Goal: Task Accomplishment & Management: Manage account settings

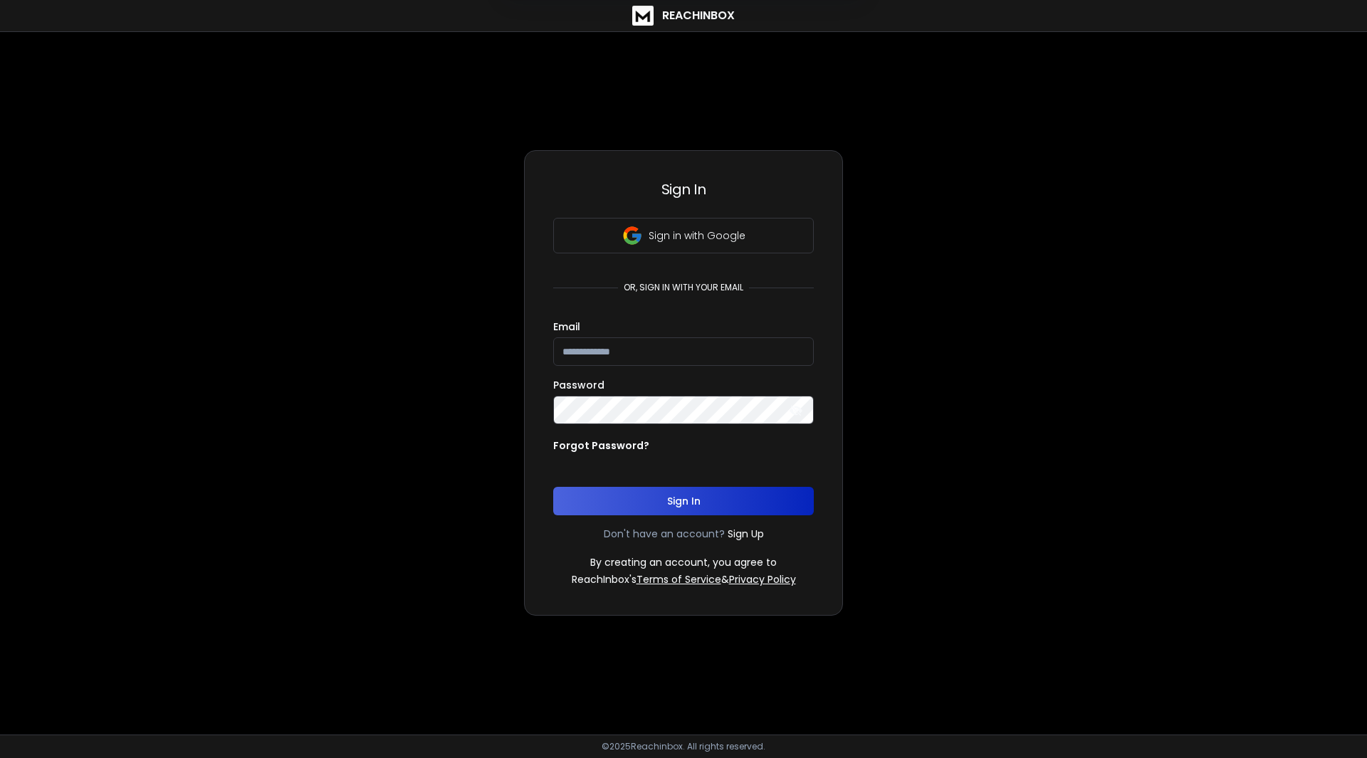
click at [604, 351] on input "email" at bounding box center [683, 351] width 261 height 28
paste input "**********"
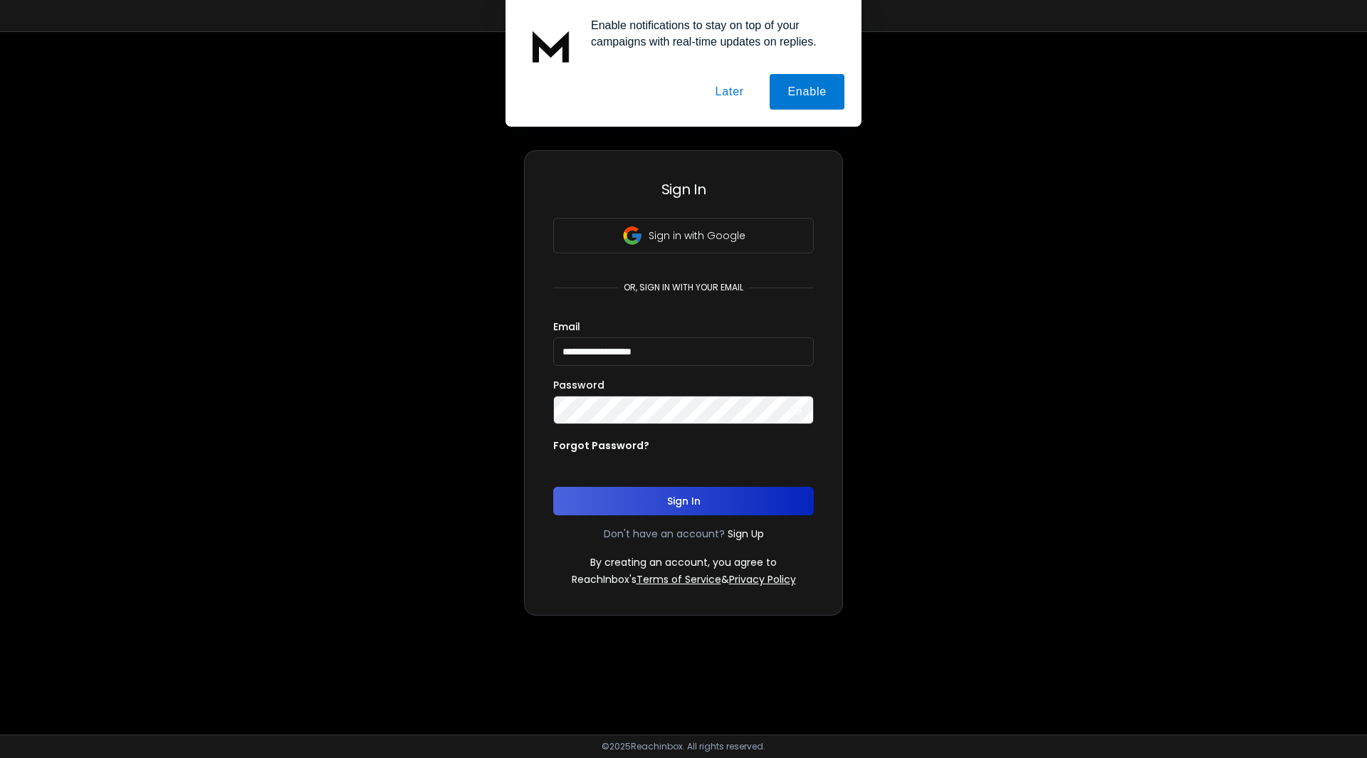
type input "**********"
click at [655, 502] on button "Sign In" at bounding box center [683, 501] width 261 height 28
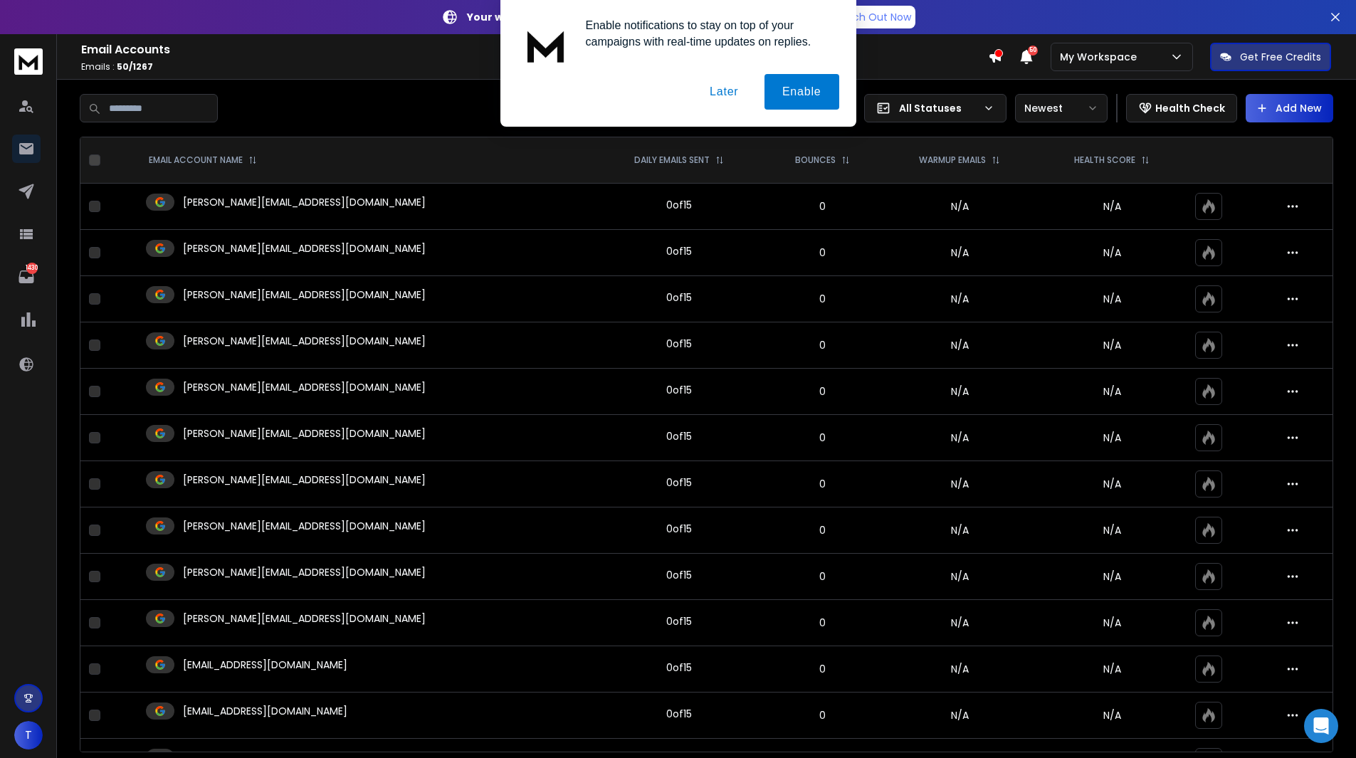
click at [724, 94] on button "Later" at bounding box center [724, 92] width 64 height 36
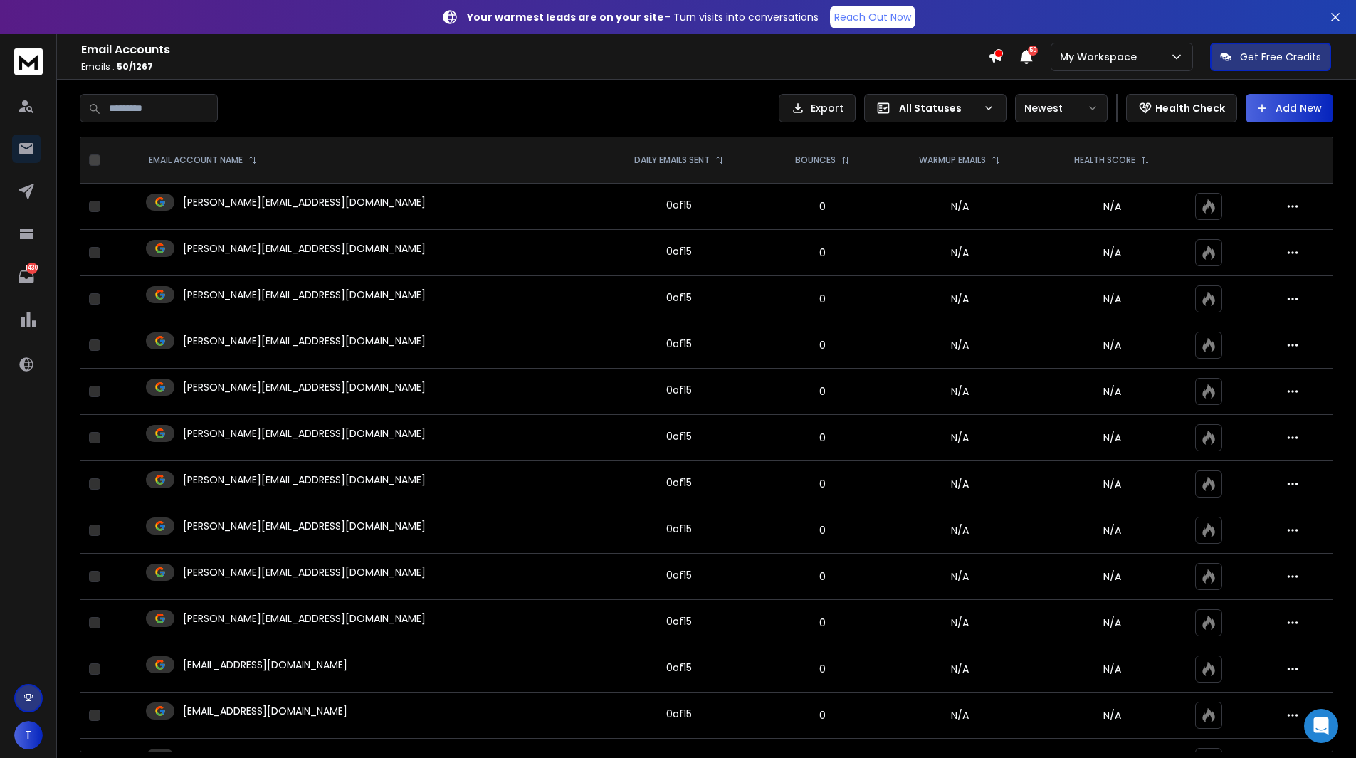
click at [1300, 104] on button "Add New" at bounding box center [1290, 108] width 88 height 28
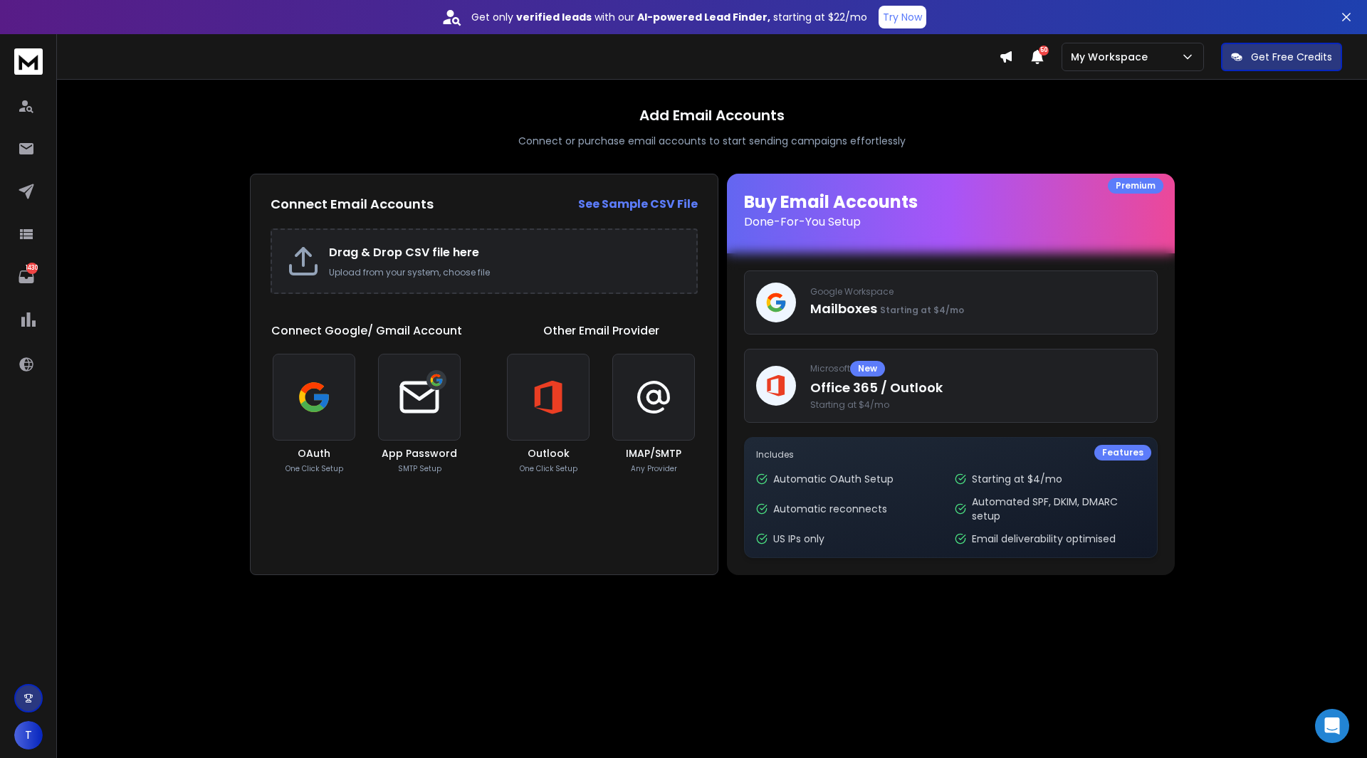
click at [316, 423] on div at bounding box center [314, 397] width 83 height 87
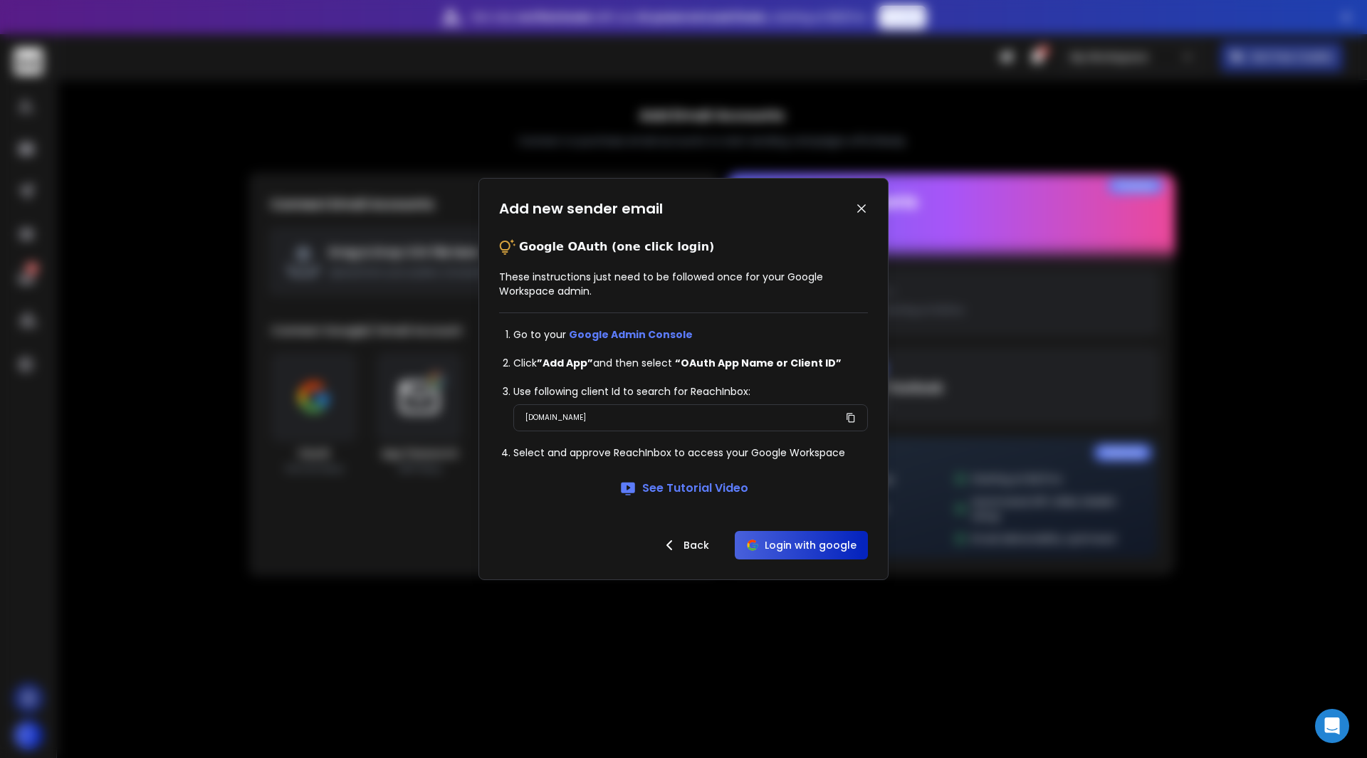
click at [767, 537] on button "Login with google" at bounding box center [801, 545] width 133 height 28
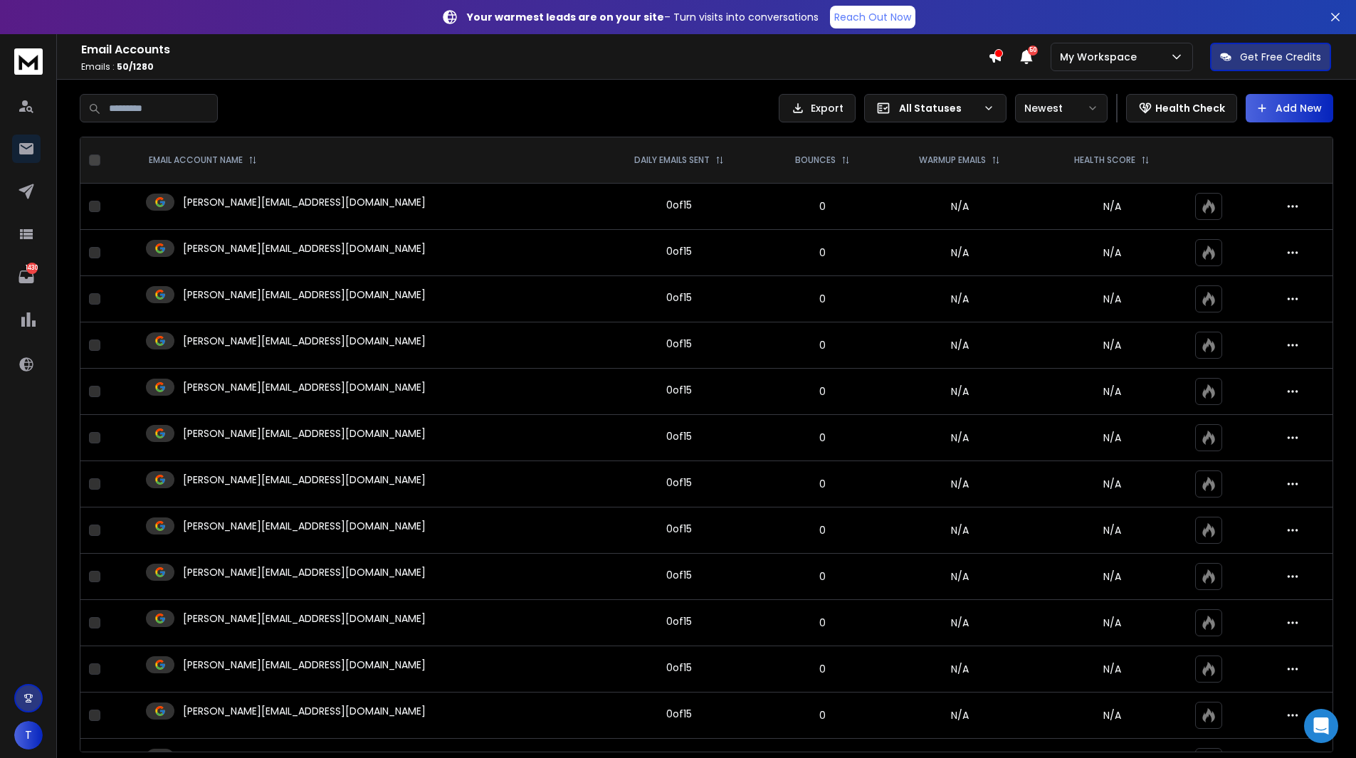
click at [1304, 110] on button "Add New" at bounding box center [1290, 108] width 88 height 28
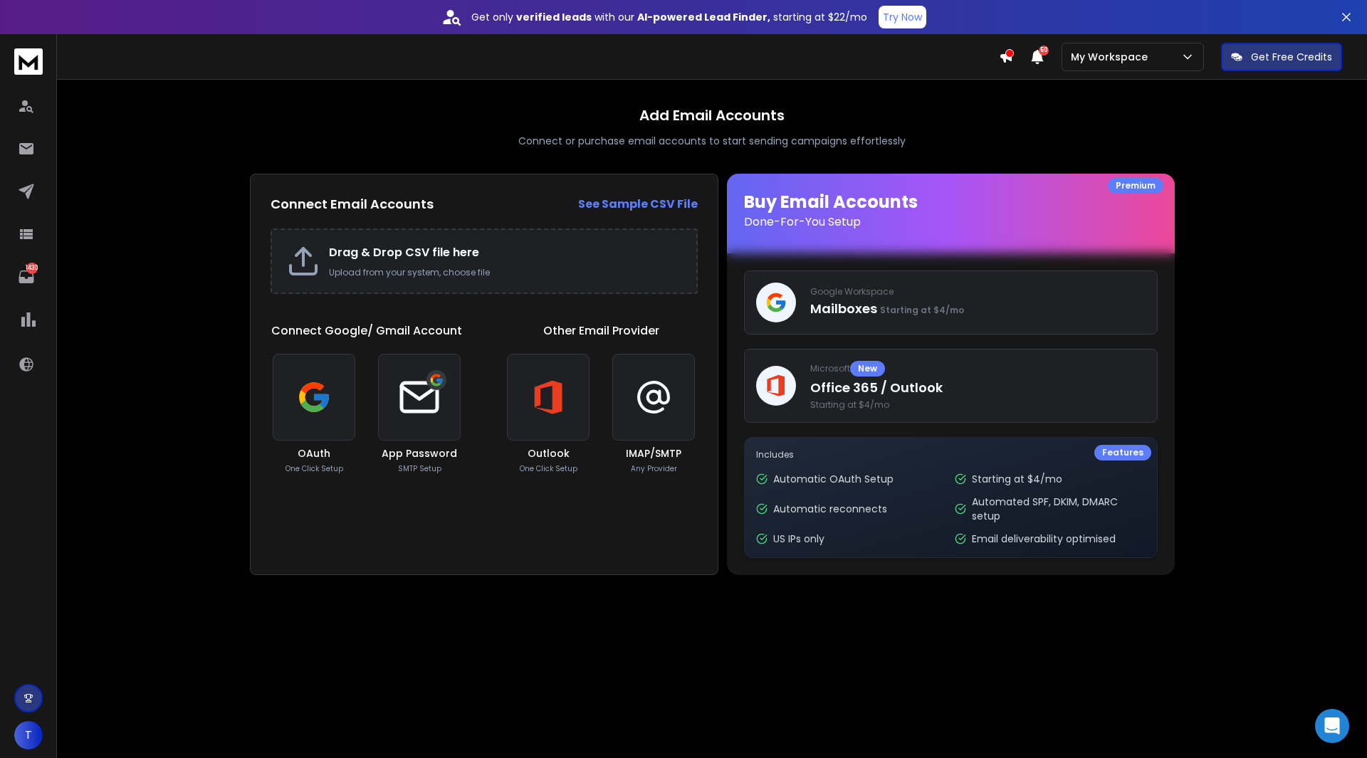
click at [304, 387] on icon at bounding box center [314, 397] width 36 height 43
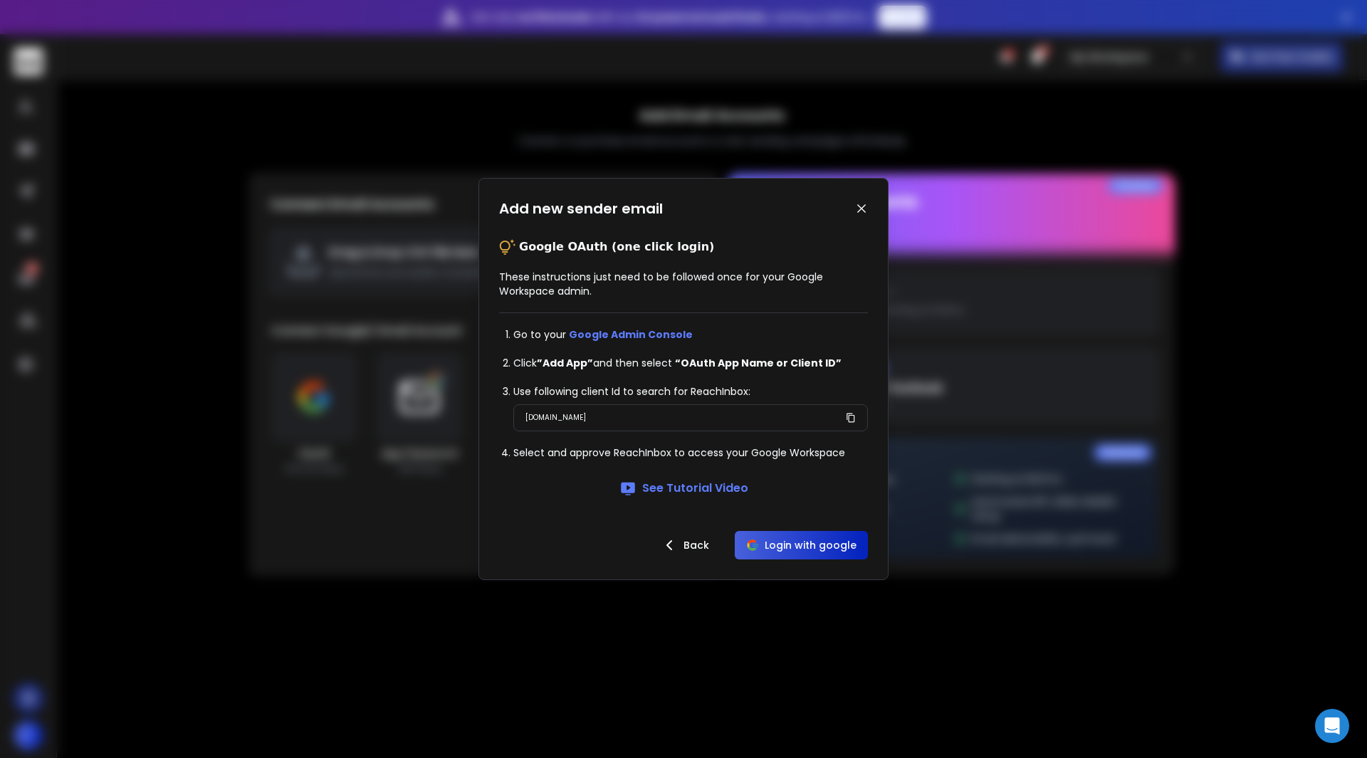
click at [797, 538] on button "Login with google" at bounding box center [801, 545] width 133 height 28
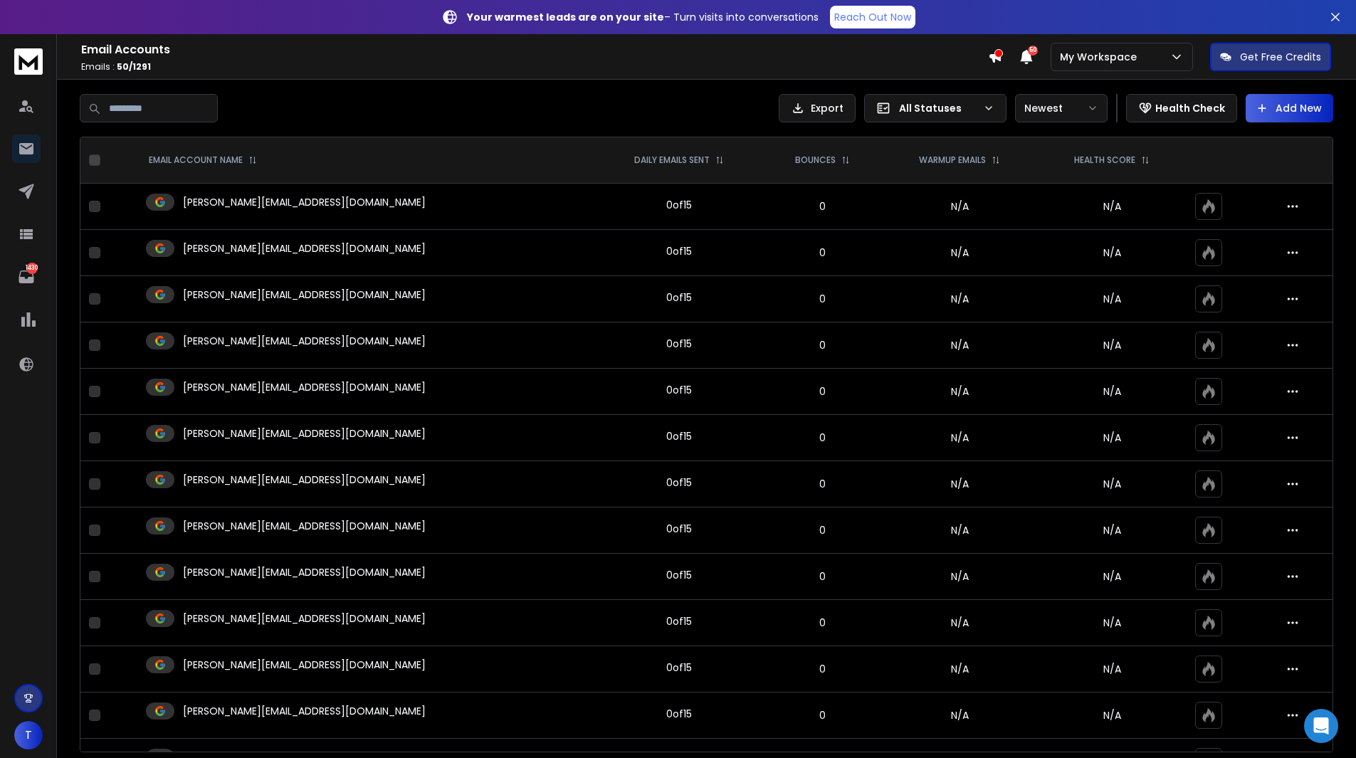
click at [1308, 112] on button "Add New" at bounding box center [1290, 108] width 88 height 28
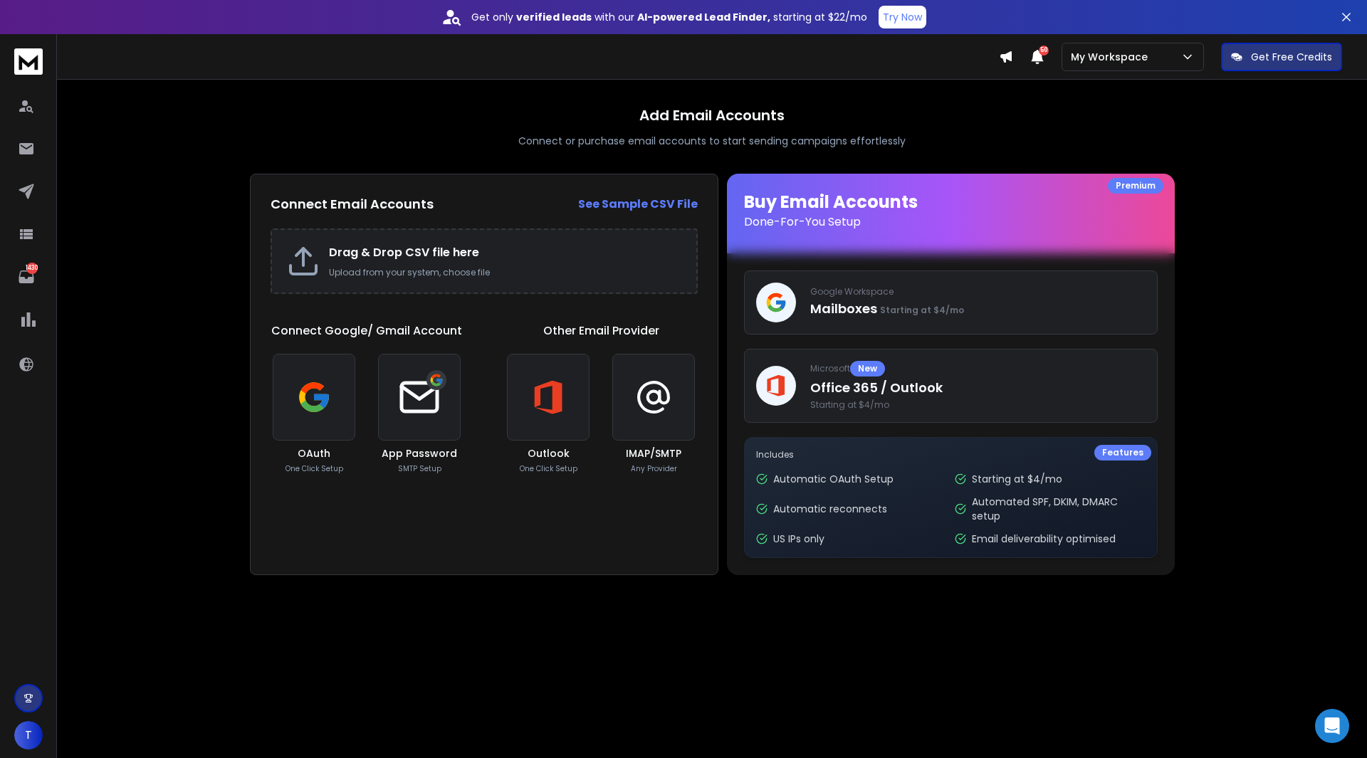
click at [307, 409] on icon at bounding box center [312, 406] width 23 height 12
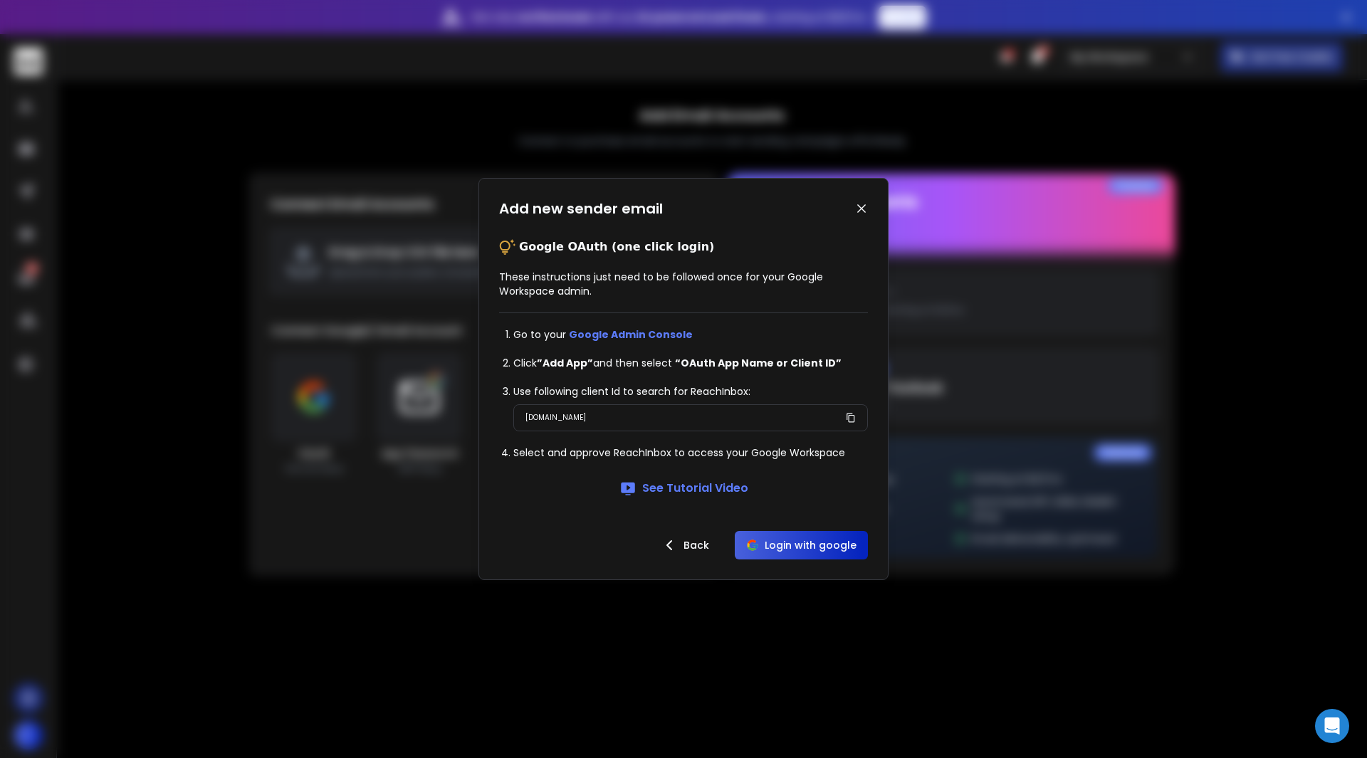
click at [773, 543] on button "Login with google" at bounding box center [801, 545] width 133 height 28
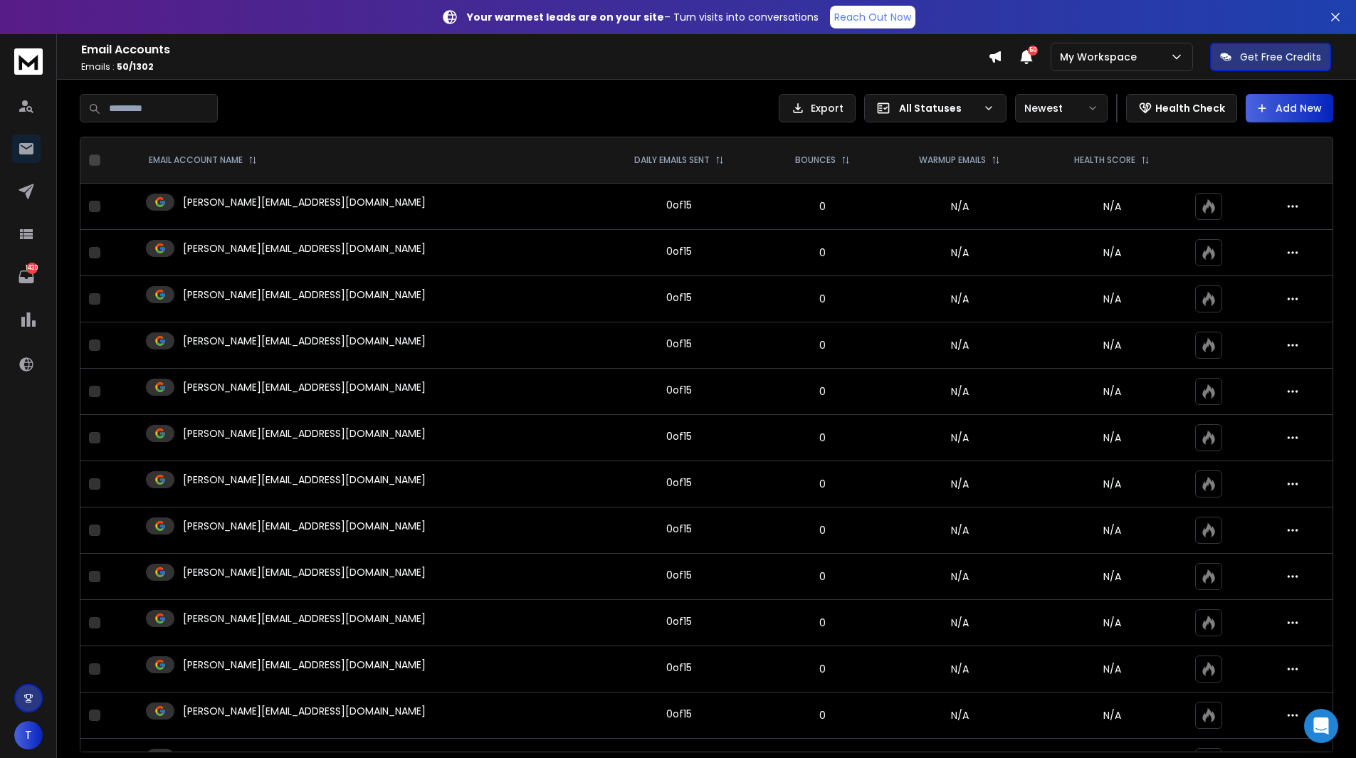
click at [1274, 115] on button "Add New" at bounding box center [1290, 108] width 88 height 28
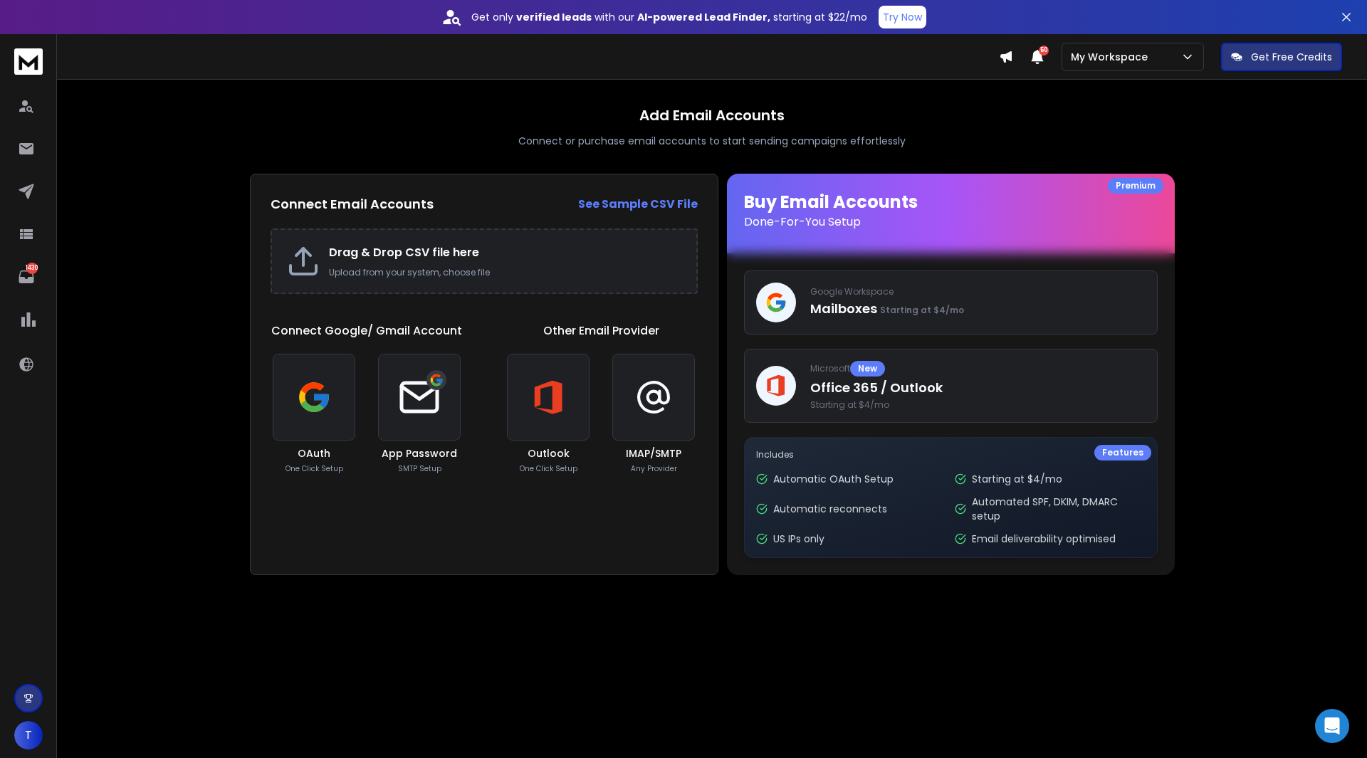
click at [325, 407] on icon at bounding box center [312, 406] width 23 height 12
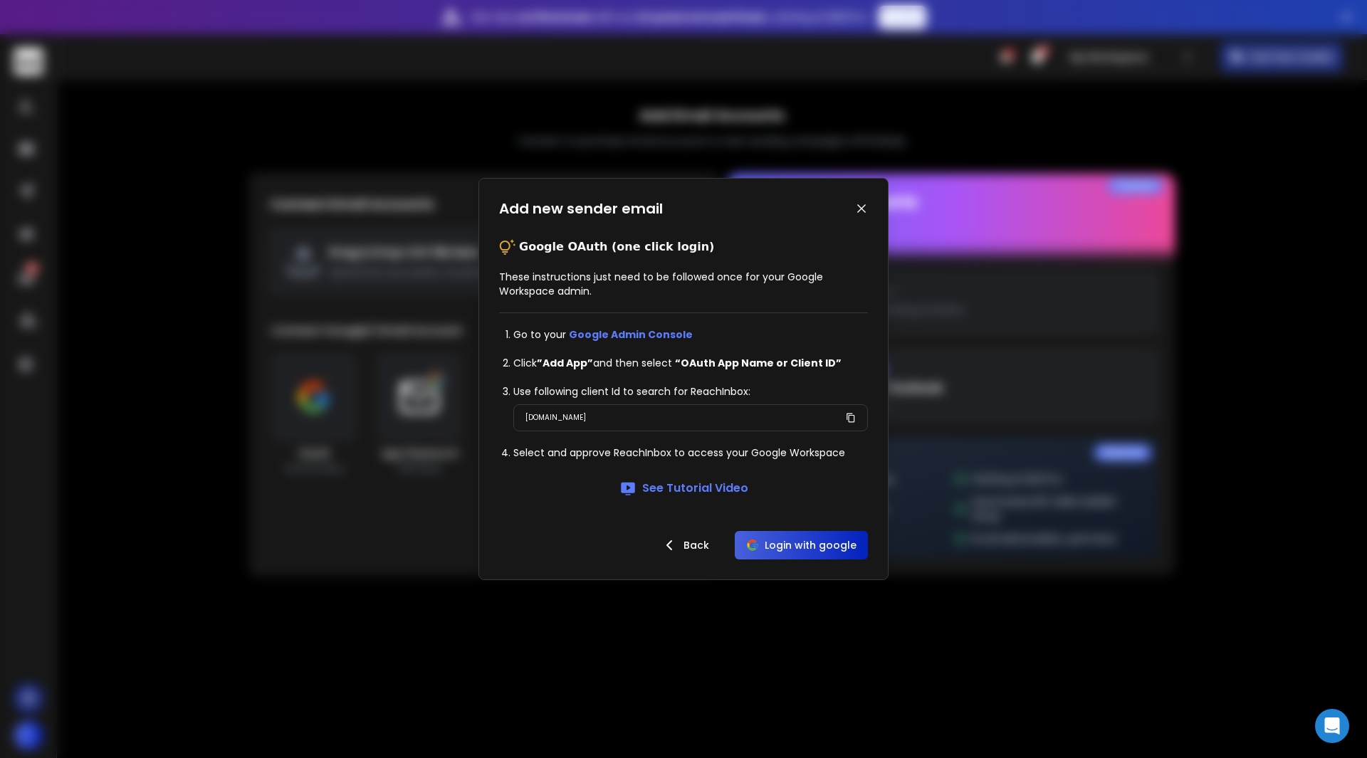
click at [779, 552] on button "Login with google" at bounding box center [801, 545] width 133 height 28
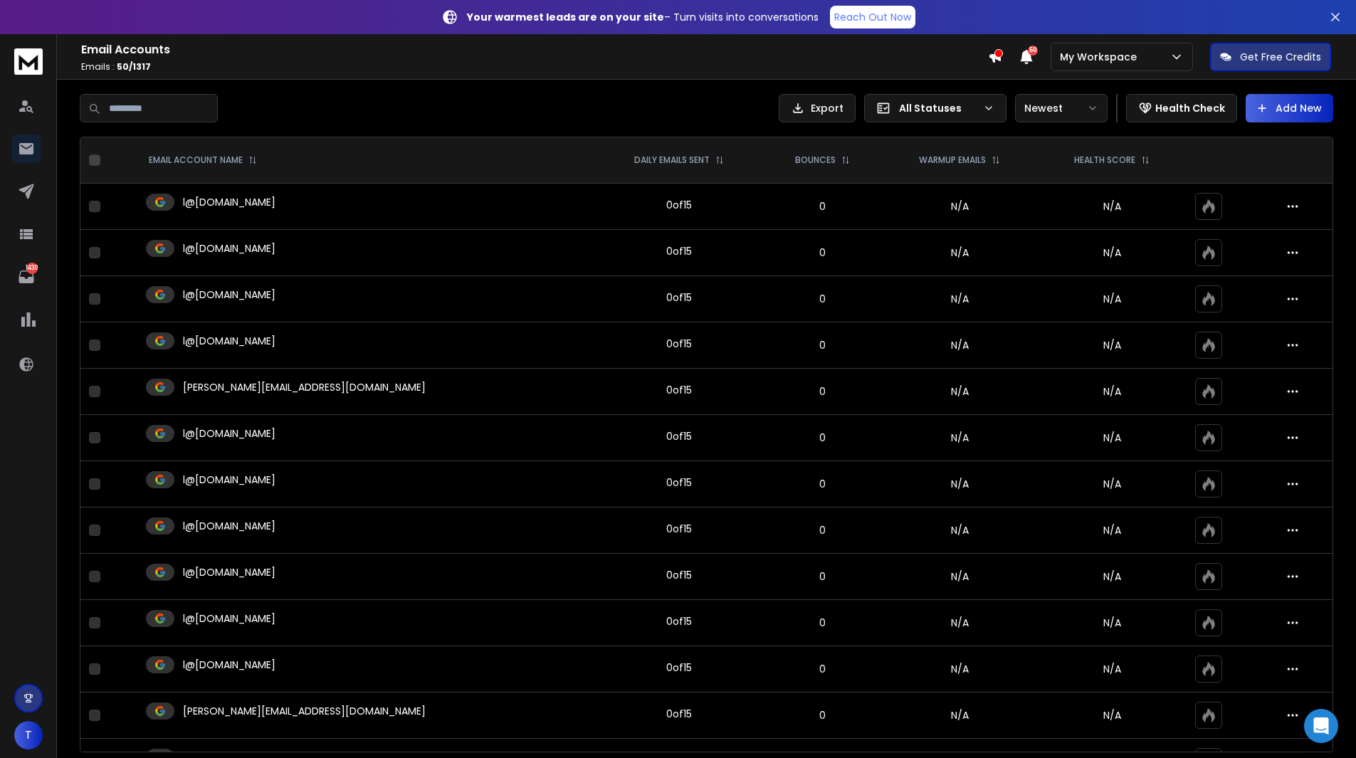
click at [1289, 105] on button "Add New" at bounding box center [1290, 108] width 88 height 28
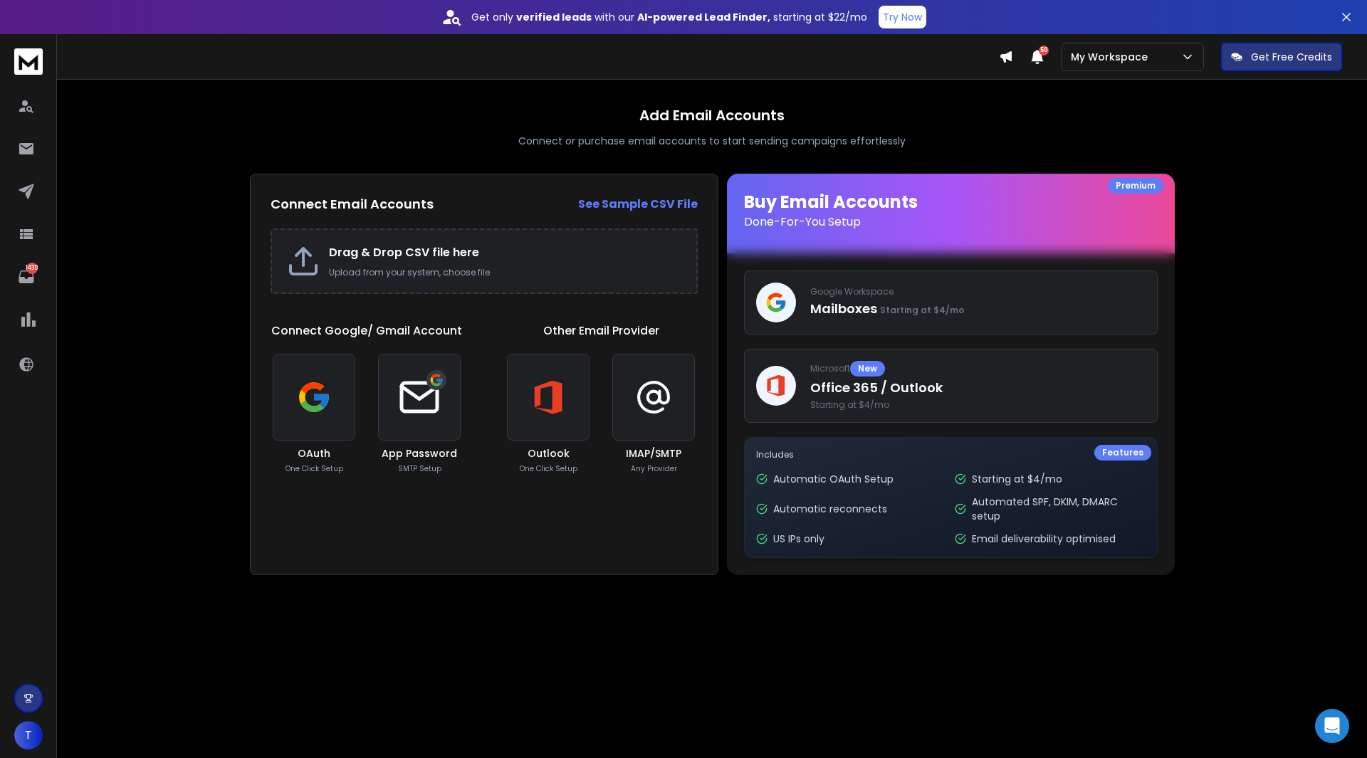
click at [331, 387] on icon at bounding box center [314, 397] width 36 height 43
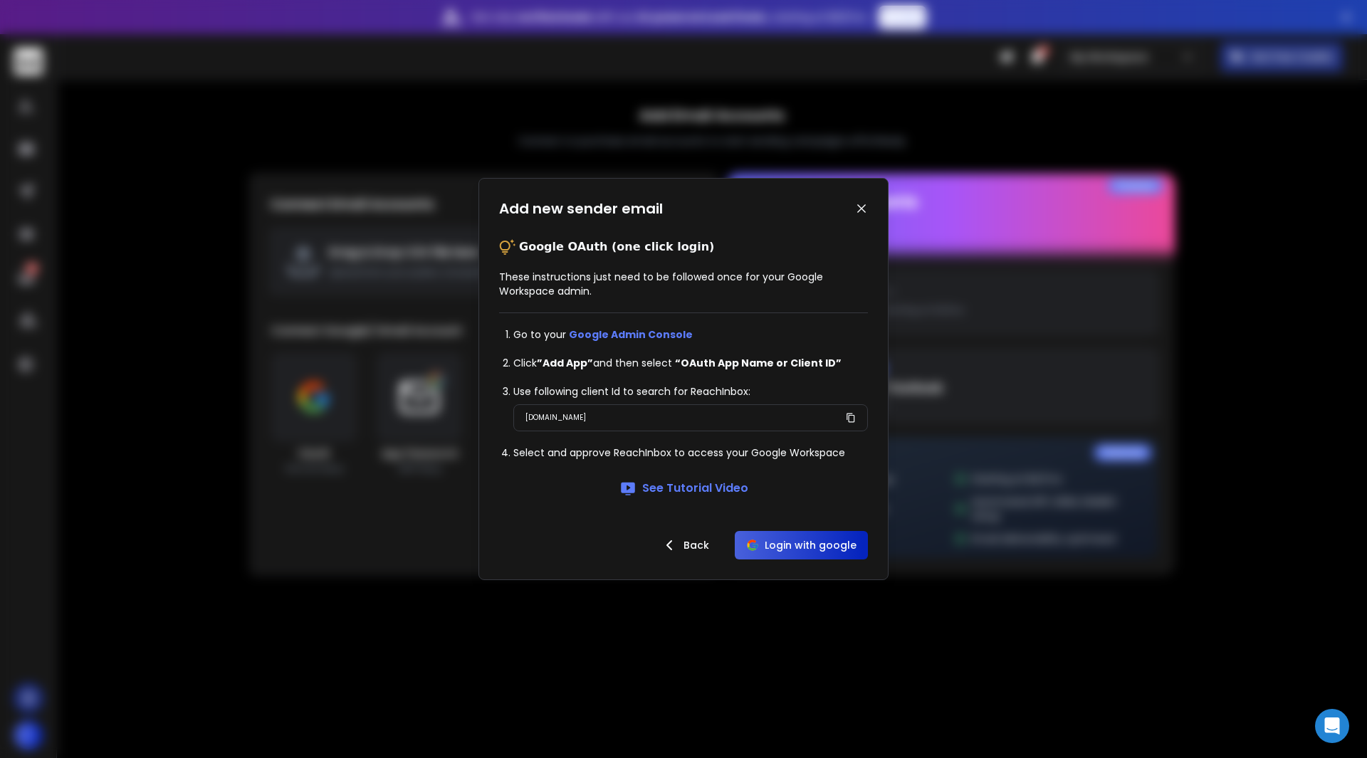
click at [768, 542] on button "Login with google" at bounding box center [801, 545] width 133 height 28
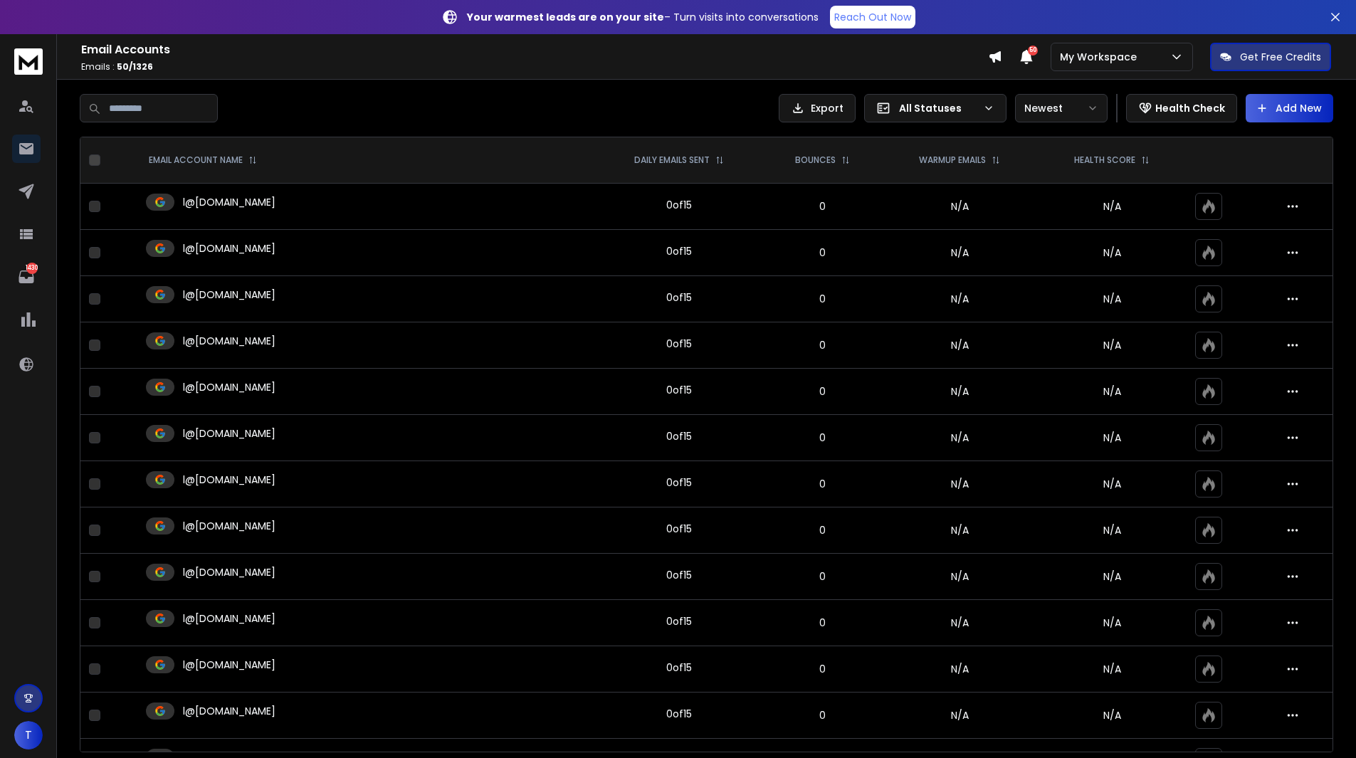
click at [1299, 98] on button "Add New" at bounding box center [1290, 108] width 88 height 28
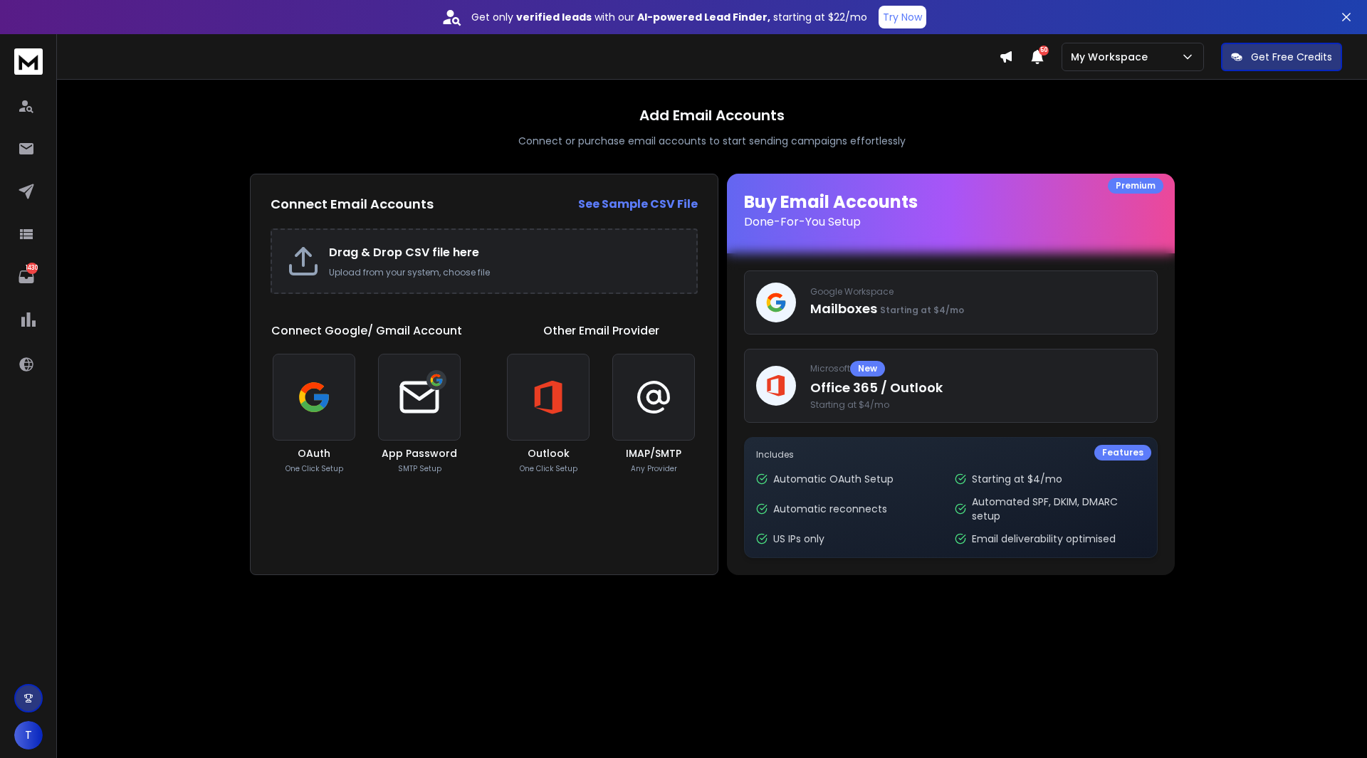
click at [305, 388] on icon at bounding box center [314, 397] width 36 height 43
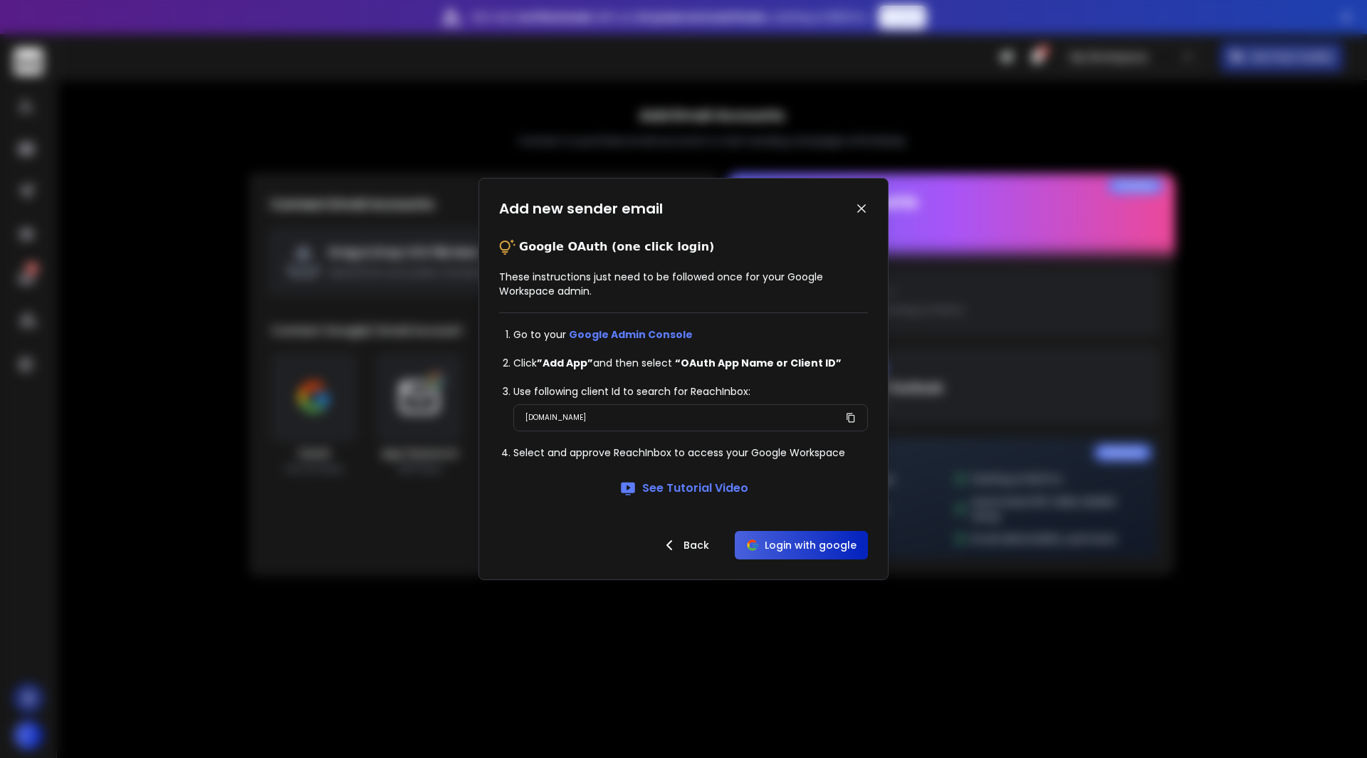
click at [795, 538] on button "Login with google" at bounding box center [801, 545] width 133 height 28
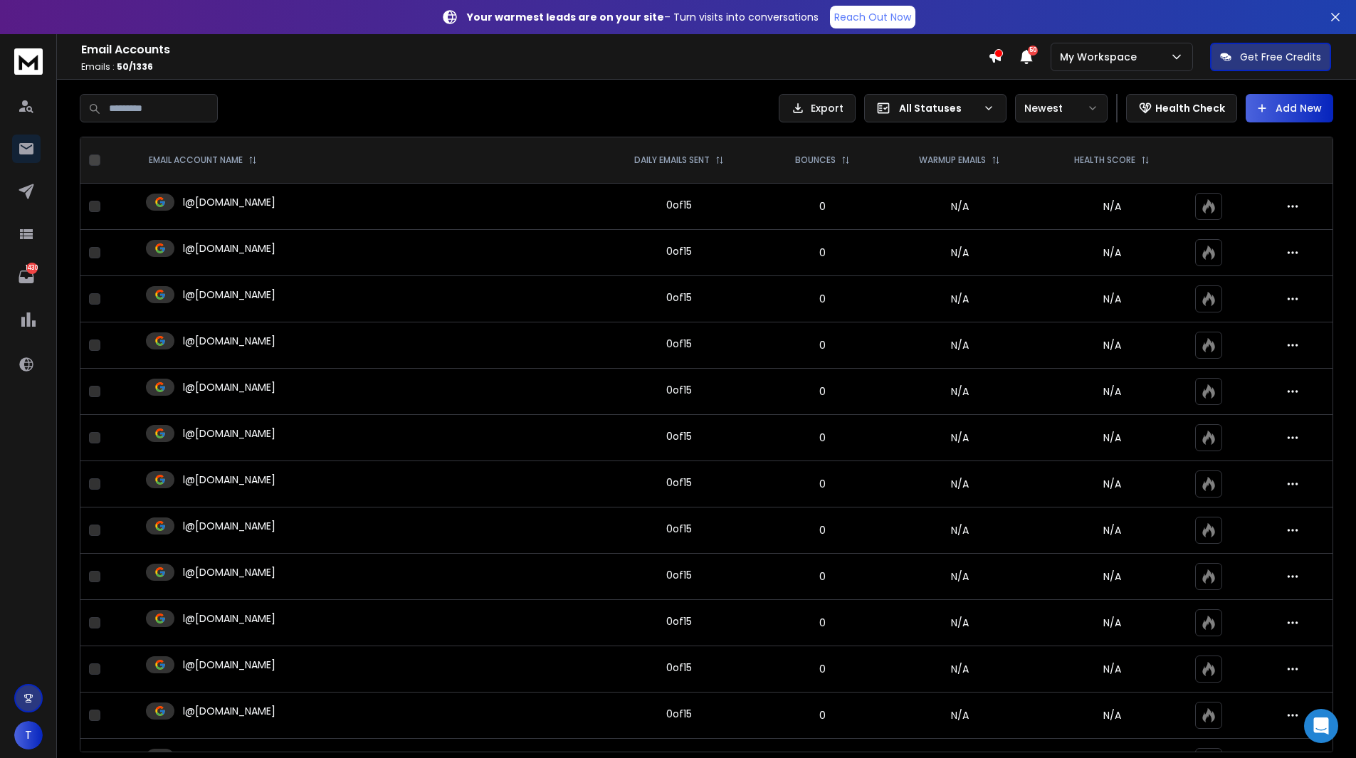
click at [1257, 104] on button "Add New" at bounding box center [1290, 108] width 88 height 28
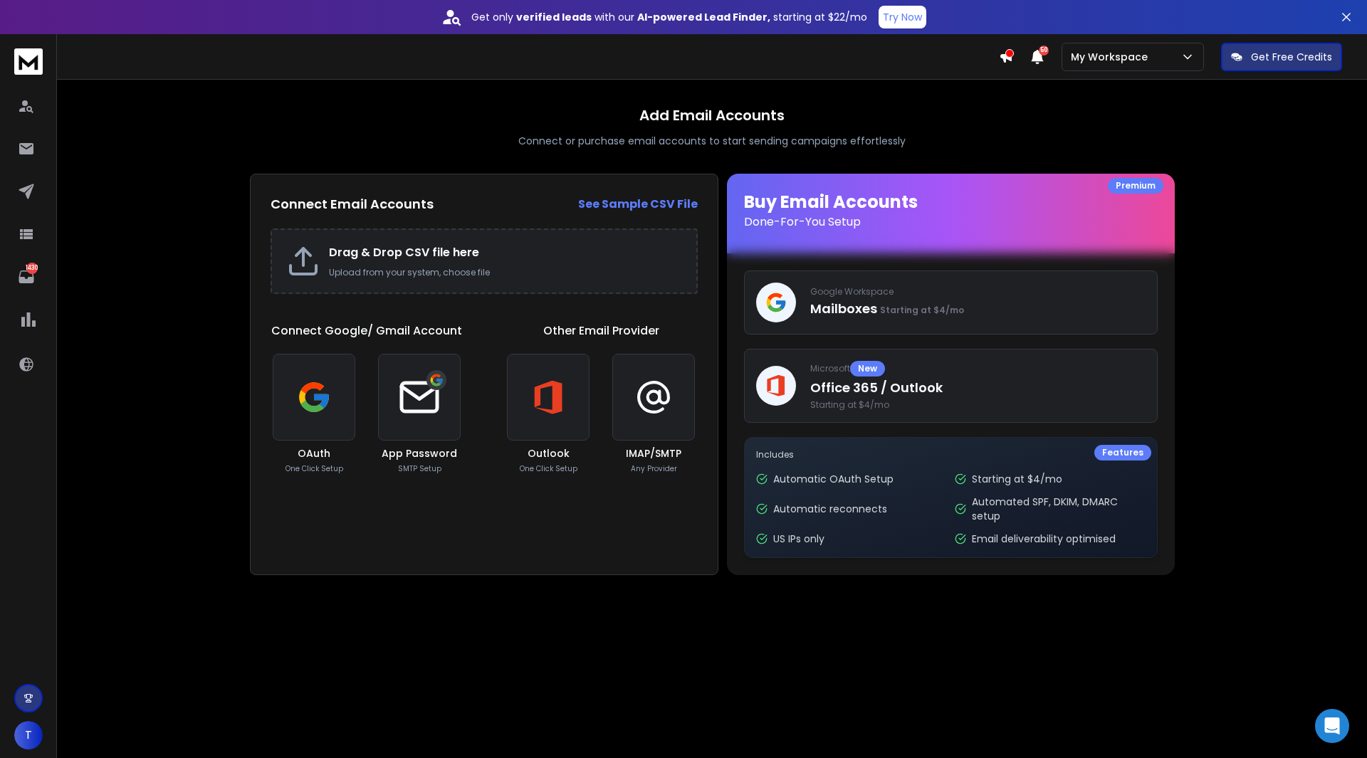
click at [281, 394] on div at bounding box center [314, 397] width 83 height 87
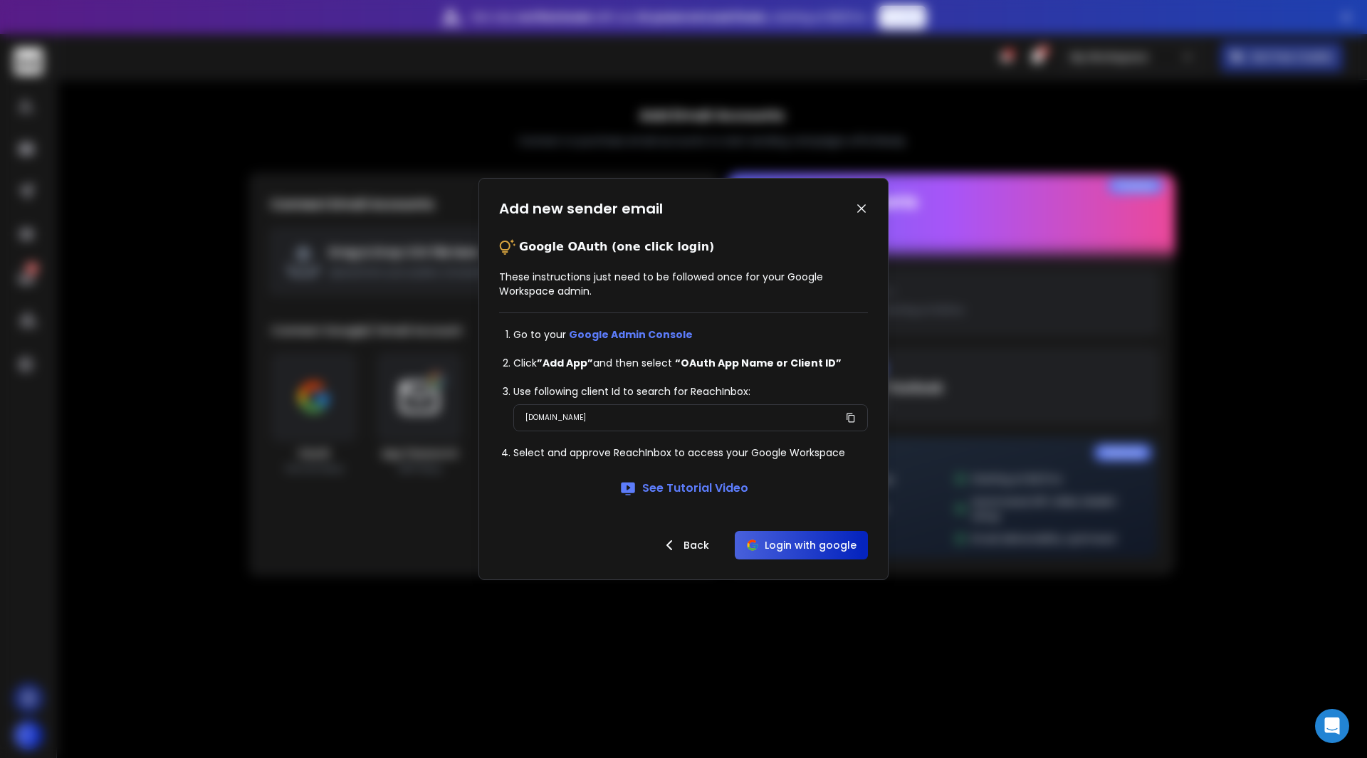
click at [807, 545] on button "Login with google" at bounding box center [801, 545] width 133 height 28
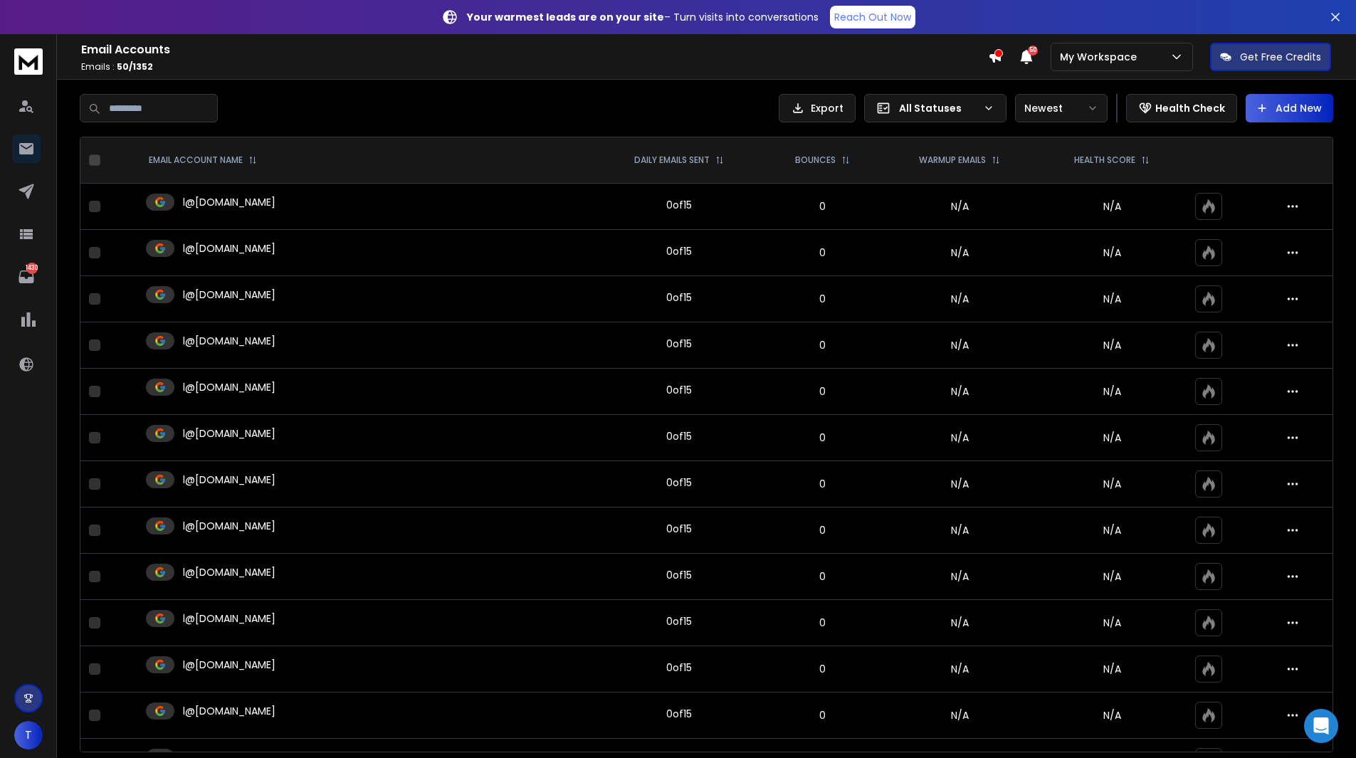
drag, startPoint x: 1277, startPoint y: 121, endPoint x: 1007, endPoint y: 184, distance: 277.9
click at [1277, 121] on button "Add New" at bounding box center [1290, 108] width 88 height 28
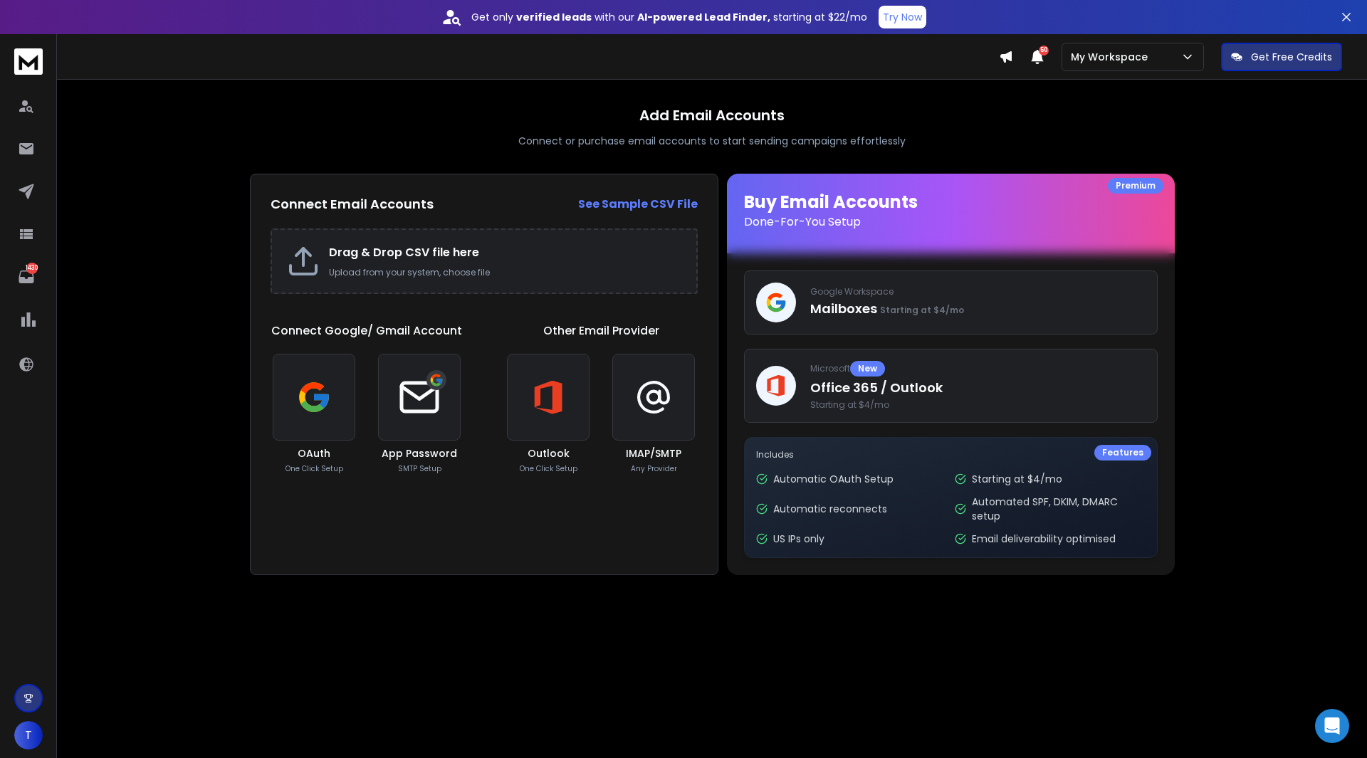
click at [308, 398] on icon at bounding box center [314, 397] width 36 height 43
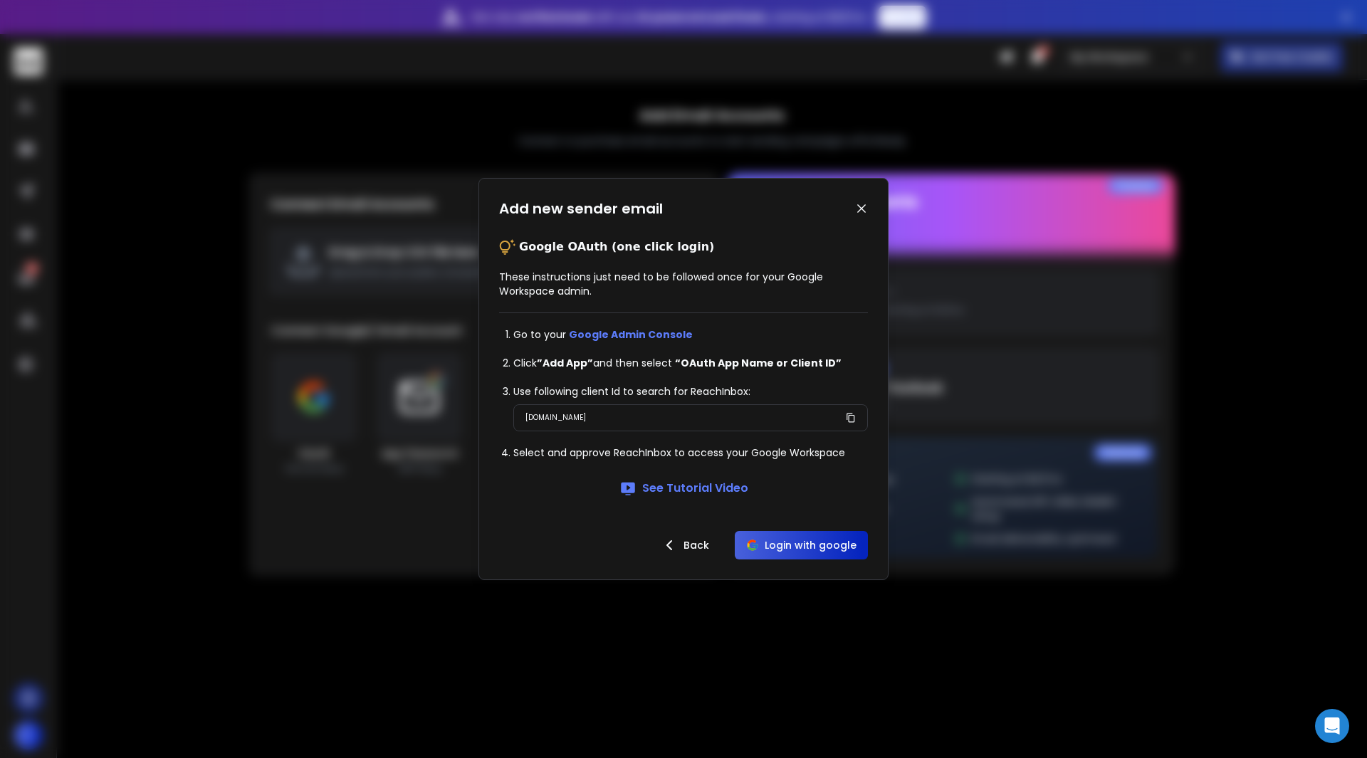
click at [826, 554] on button "Login with google" at bounding box center [801, 545] width 133 height 28
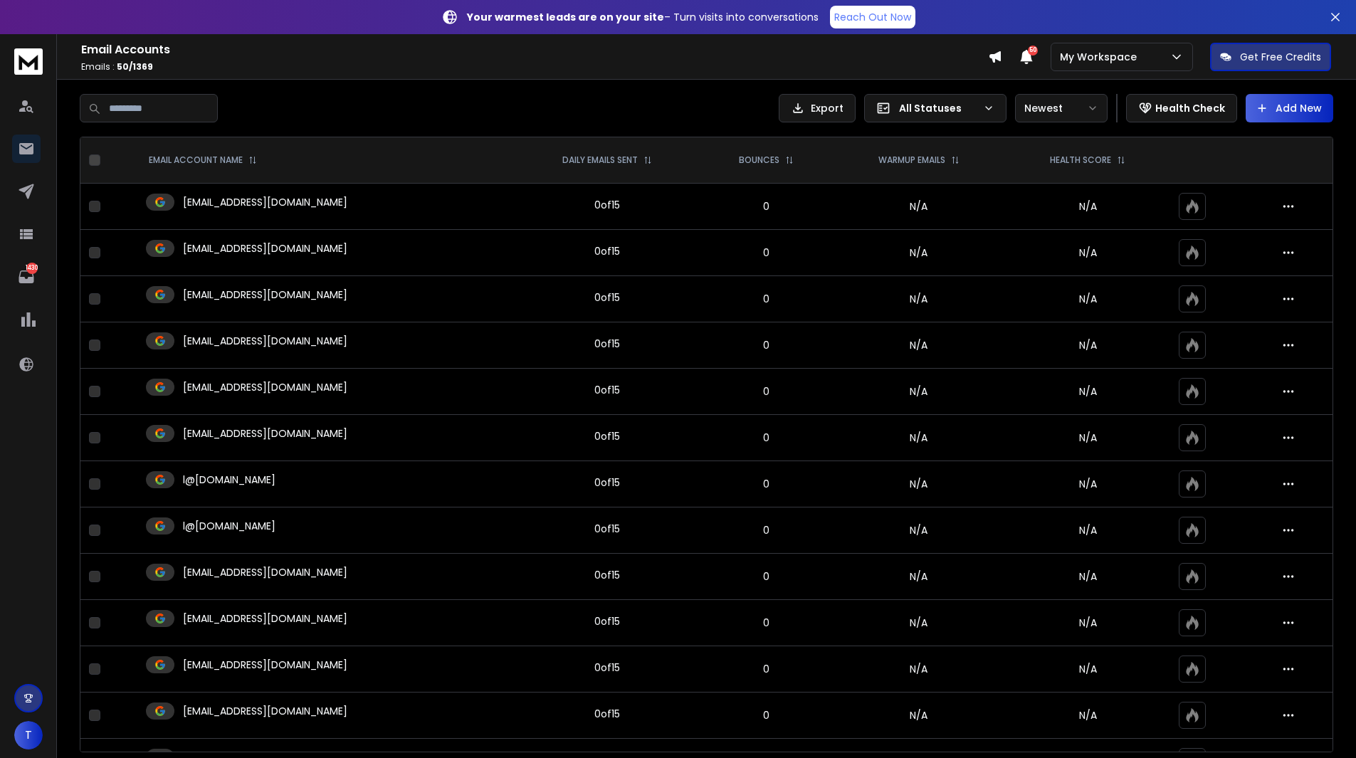
click at [1271, 117] on button "Add New" at bounding box center [1290, 108] width 88 height 28
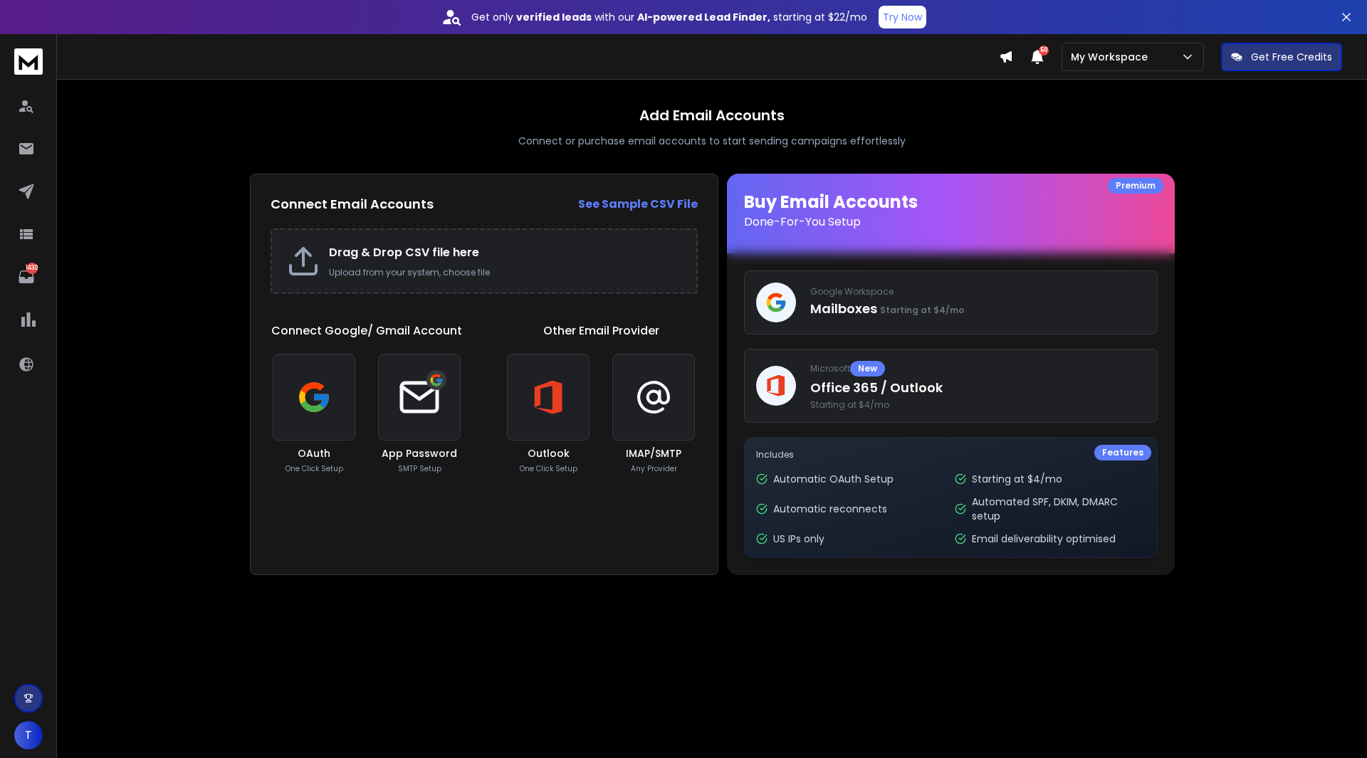
click at [283, 389] on div at bounding box center [314, 397] width 83 height 87
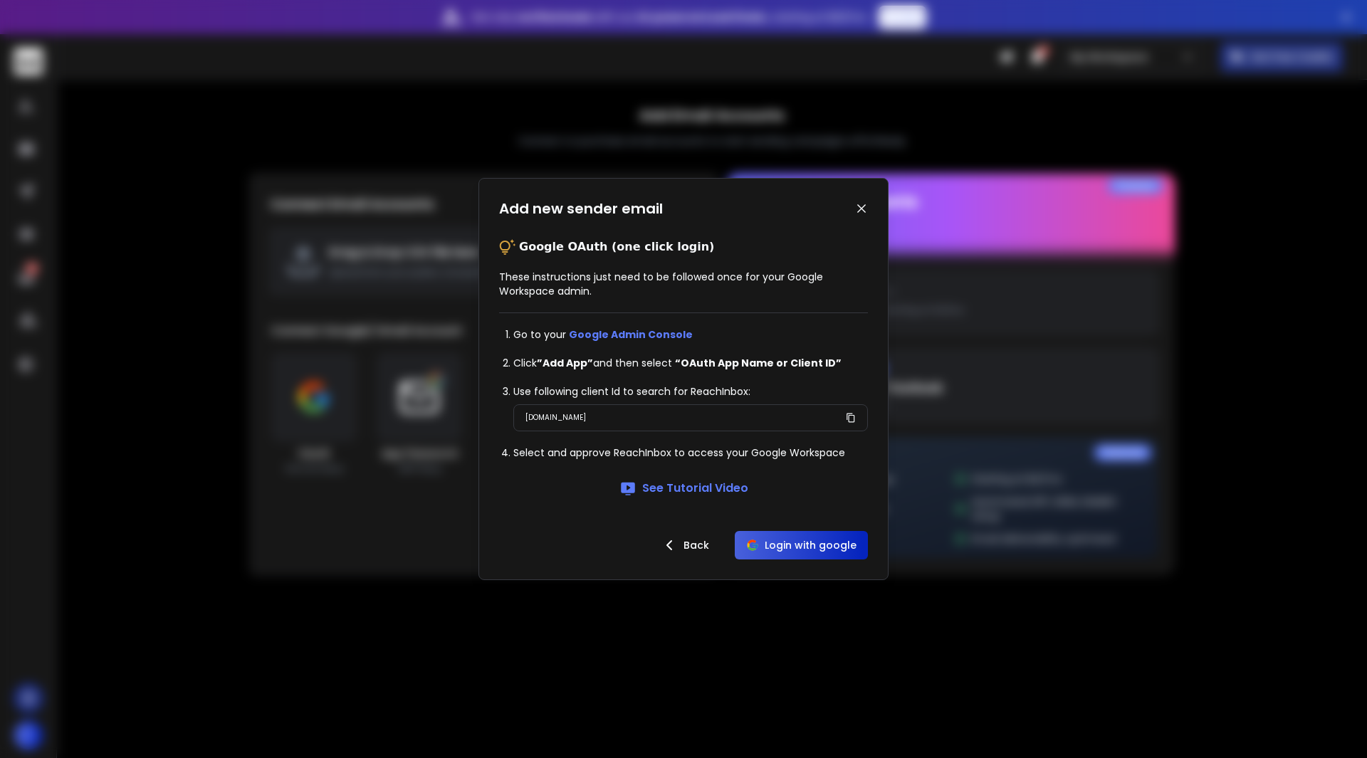
click at [775, 541] on button "Login with google" at bounding box center [801, 545] width 133 height 28
